Goal: Navigation & Orientation: Find specific page/section

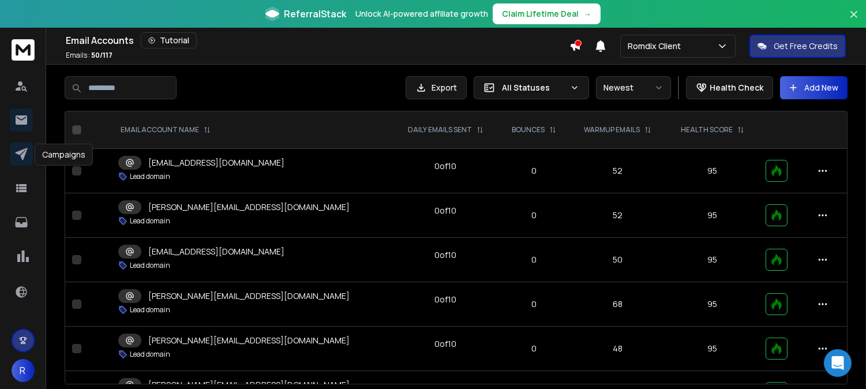
click at [21, 151] on icon at bounding box center [21, 154] width 12 height 12
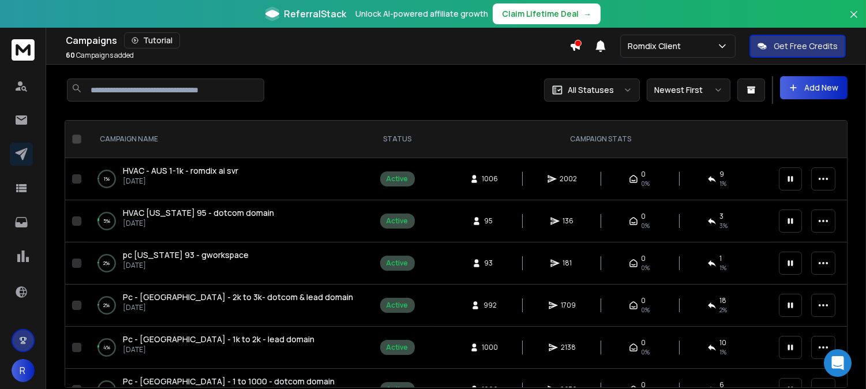
click at [166, 217] on span "HVAC [US_STATE] 95 - dotcom domain" at bounding box center [198, 212] width 151 height 11
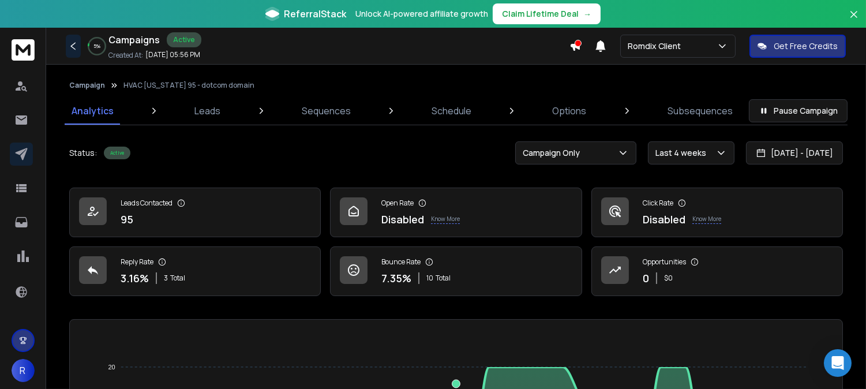
click at [70, 45] on icon at bounding box center [73, 46] width 10 height 10
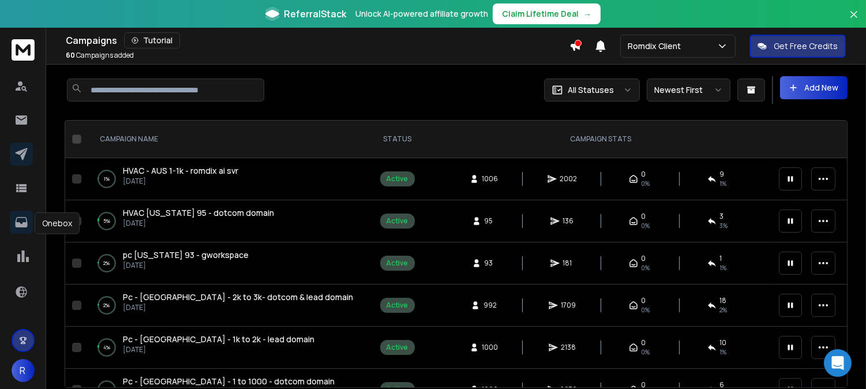
click at [20, 221] on icon at bounding box center [21, 222] width 14 height 14
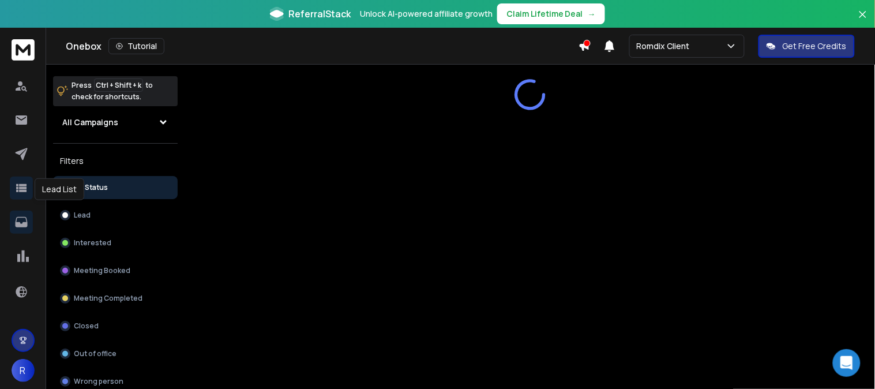
click at [21, 183] on icon at bounding box center [21, 188] width 14 height 14
